Goal: Navigation & Orientation: Find specific page/section

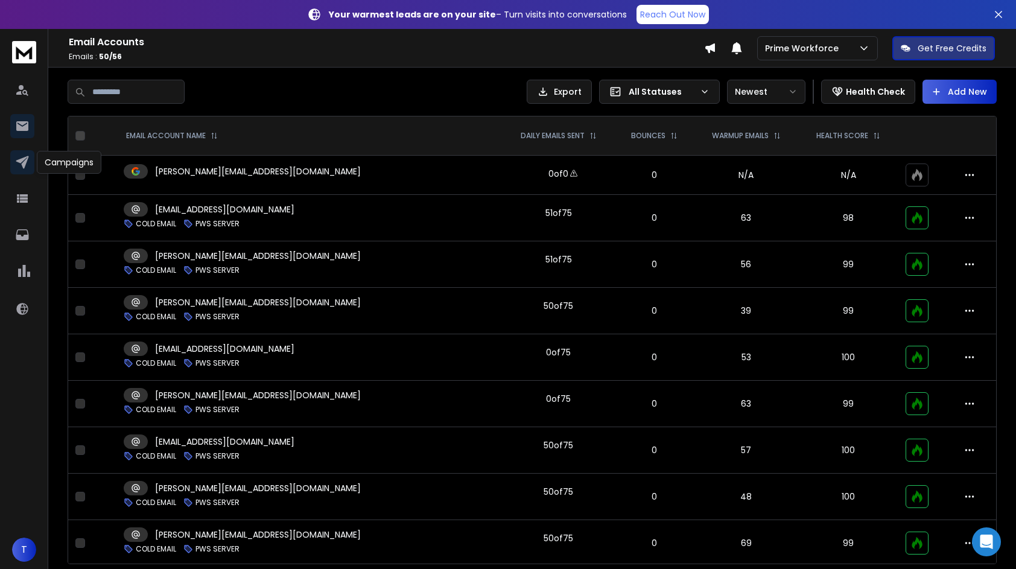
click at [29, 165] on icon at bounding box center [22, 162] width 14 height 14
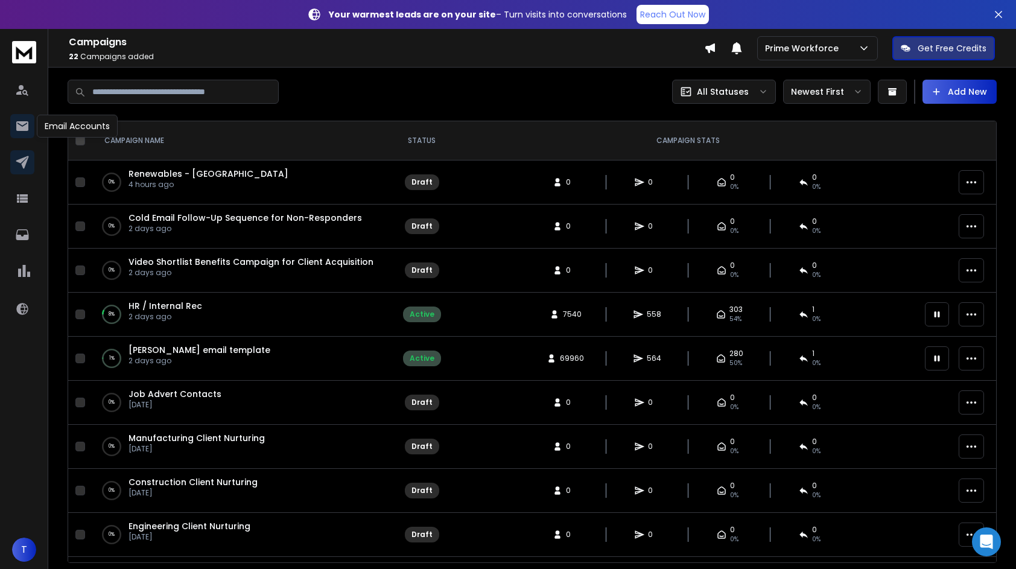
click at [16, 123] on icon at bounding box center [22, 126] width 12 height 10
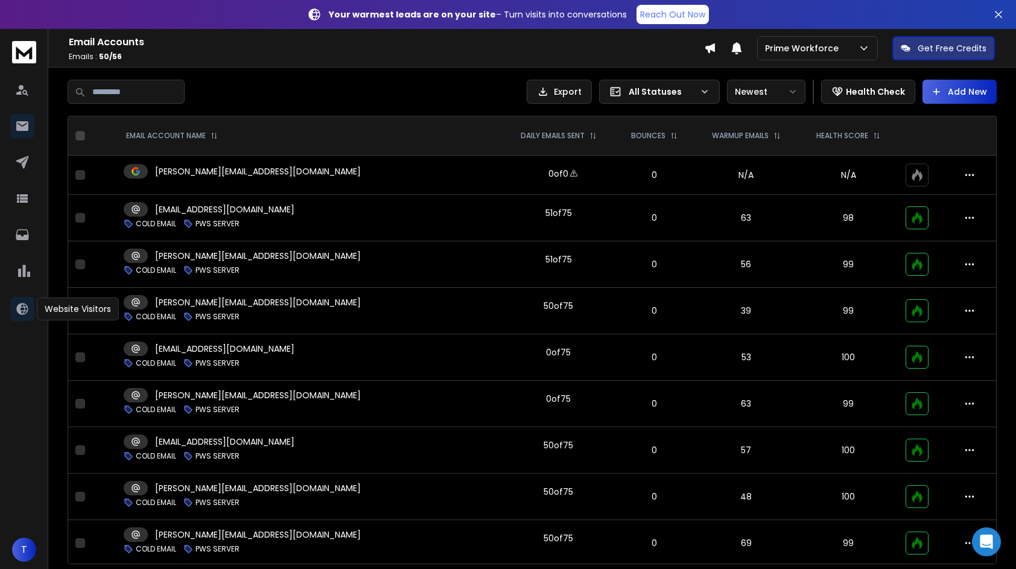
click at [13, 316] on link at bounding box center [22, 309] width 24 height 24
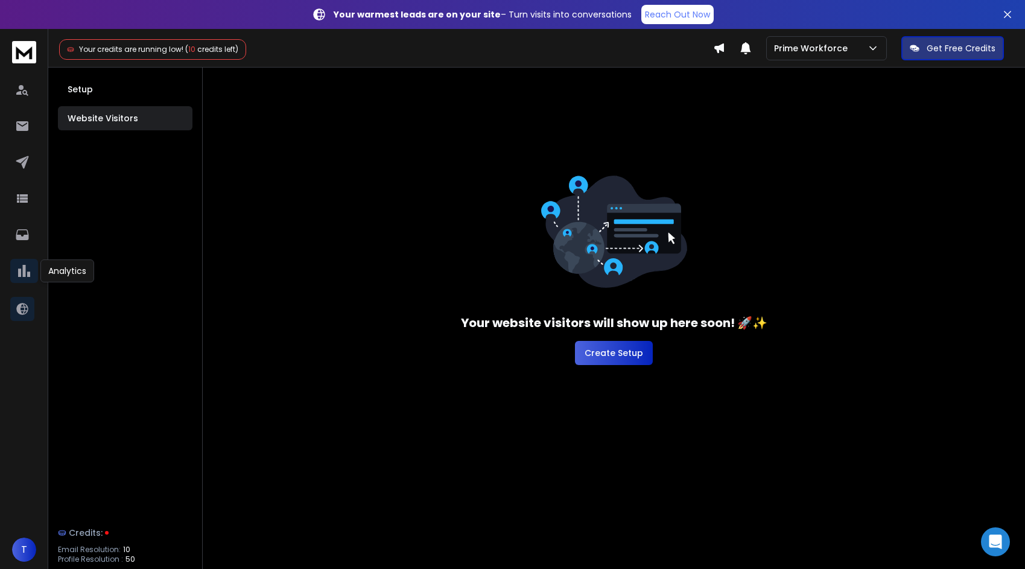
click at [25, 273] on icon at bounding box center [24, 271] width 12 height 12
